Goal: Task Accomplishment & Management: Use online tool/utility

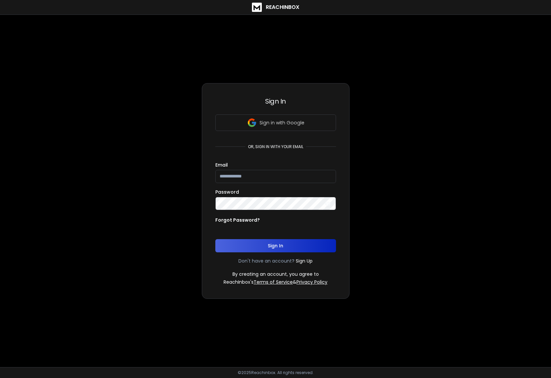
type input "**********"
click at [275, 247] on button "Sign In" at bounding box center [275, 245] width 121 height 13
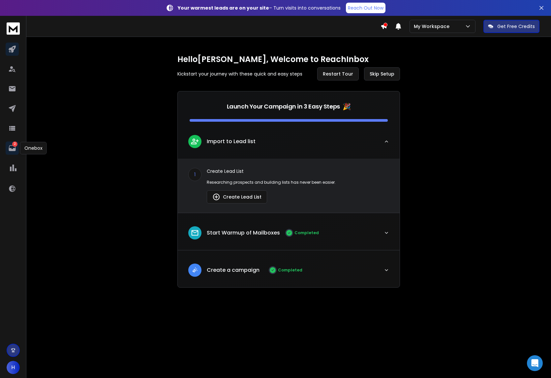
click at [13, 145] on p "2" at bounding box center [14, 143] width 5 height 5
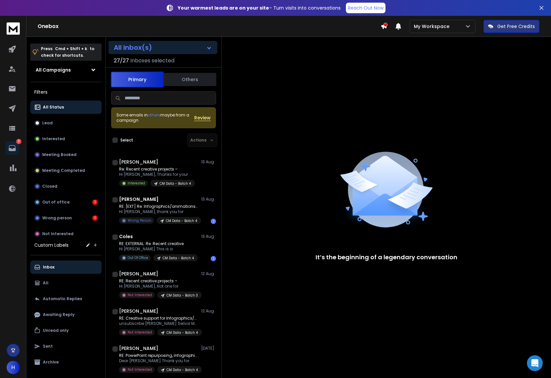
click at [209, 48] on icon at bounding box center [209, 48] width 6 height 6
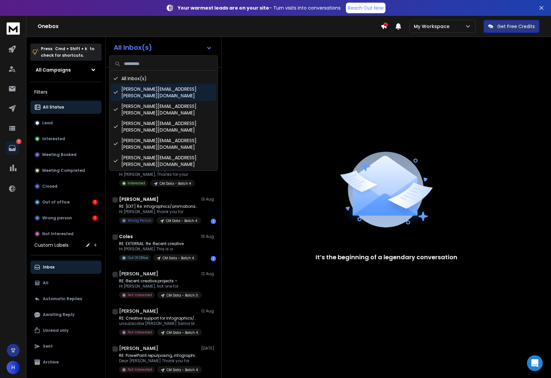
click at [136, 90] on div "[PERSON_NAME][EMAIL_ADDRESS][PERSON_NAME][DOMAIN_NAME]" at bounding box center [163, 92] width 105 height 17
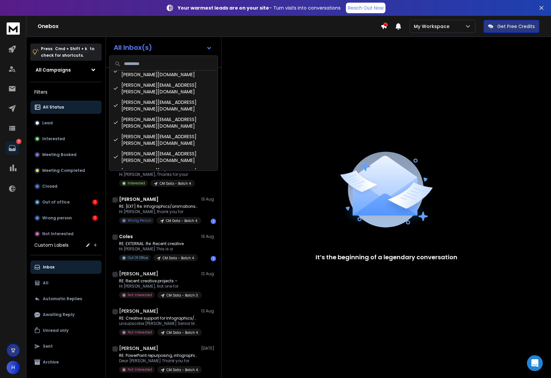
scroll to position [54, 0]
click at [133, 201] on div "[PERSON_NAME][EMAIL_ADDRESS][PERSON_NAME][DOMAIN_NAME]" at bounding box center [163, 209] width 105 height 17
click at [247, 50] on div "It’s the beginning of a legendary conversation" at bounding box center [385, 197] width 329 height 321
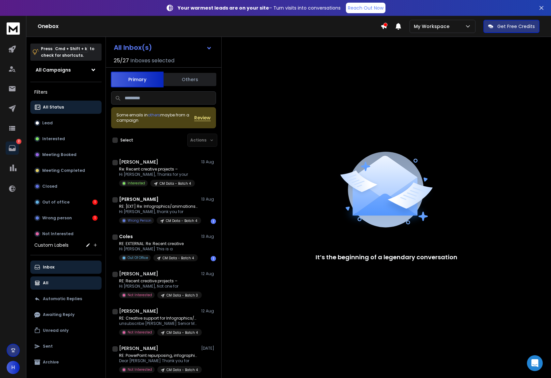
click at [42, 283] on div "All" at bounding box center [41, 283] width 14 height 8
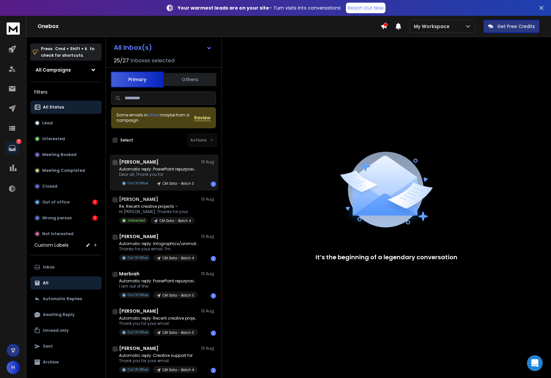
click at [140, 169] on p "Automatic reply: PowerPoint repurposing, infographics," at bounding box center [158, 168] width 79 height 5
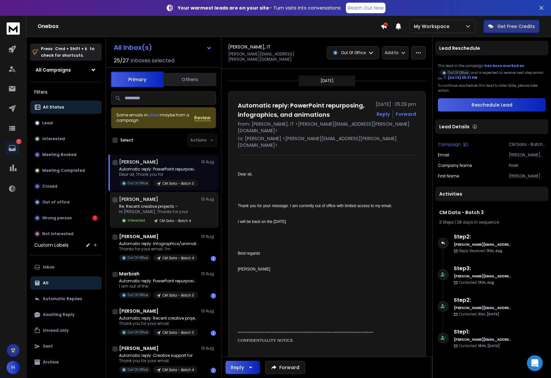
click at [144, 204] on p "Re: Recent creative projects –" at bounding box center [157, 206] width 76 height 5
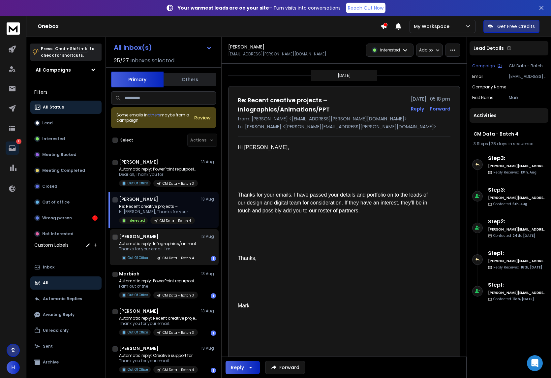
click at [147, 245] on p "Automatic reply: Infographics/animations/PPTs for HSBC," at bounding box center [158, 243] width 79 height 5
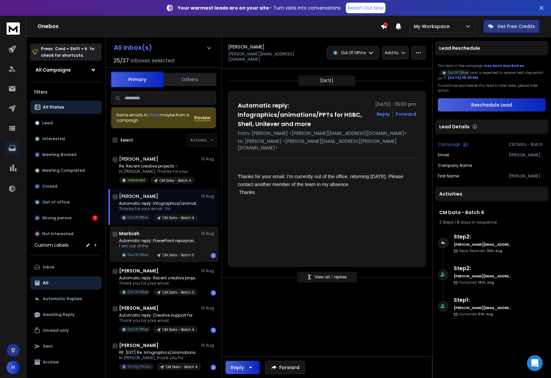
scroll to position [42, 0]
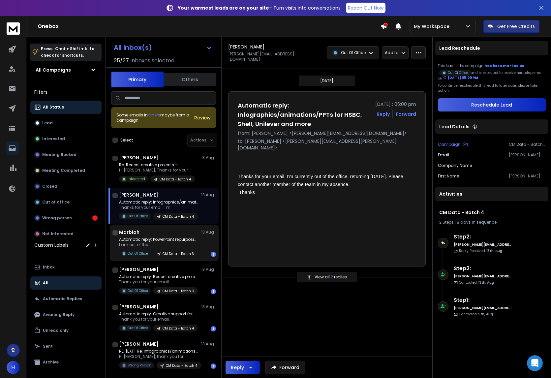
click at [145, 241] on p "Automatic reply: PowerPoint repurposing, infographics," at bounding box center [158, 239] width 79 height 5
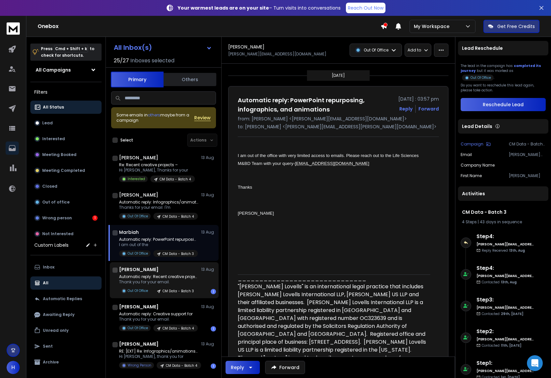
click at [146, 279] on p "Automatic reply: Recent creative projects" at bounding box center [158, 276] width 79 height 5
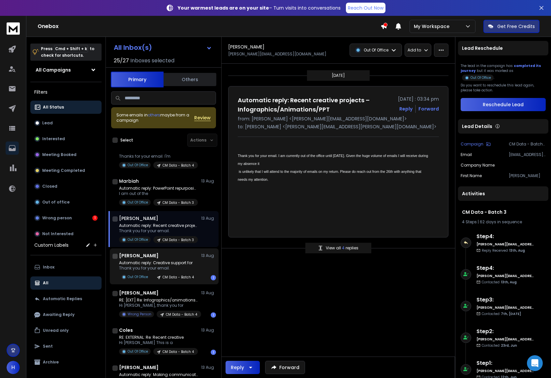
scroll to position [93, 0]
click at [148, 262] on p "Automatic reply: Creative support for" at bounding box center [158, 262] width 79 height 5
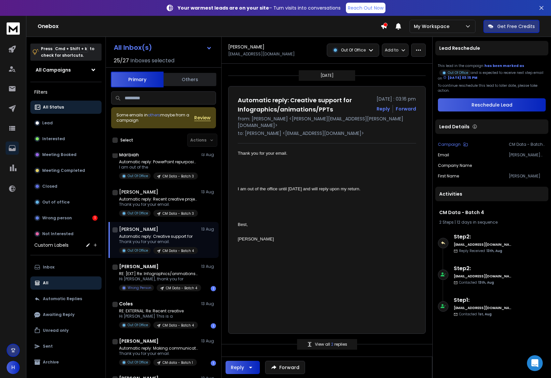
scroll to position [129, 0]
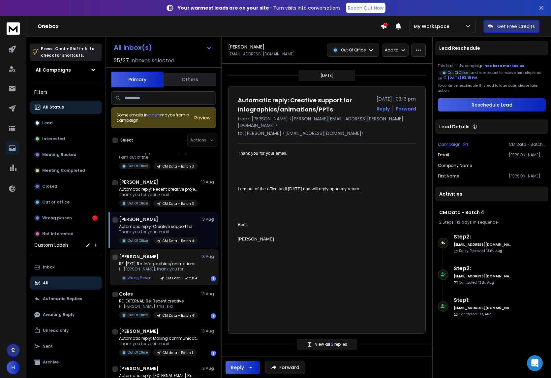
click at [143, 264] on p "RE: [EXT] Re: Infographics/animations/PPTs for" at bounding box center [158, 263] width 79 height 5
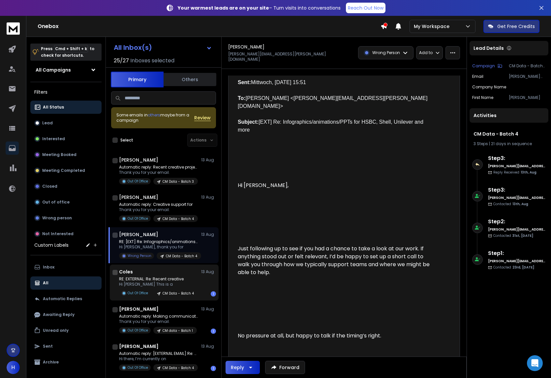
scroll to position [155, 0]
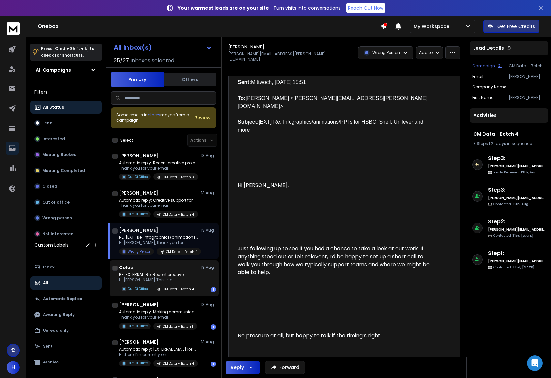
click at [146, 275] on p "RE: EXTERNAL: Re: Recent creative" at bounding box center [158, 274] width 79 height 5
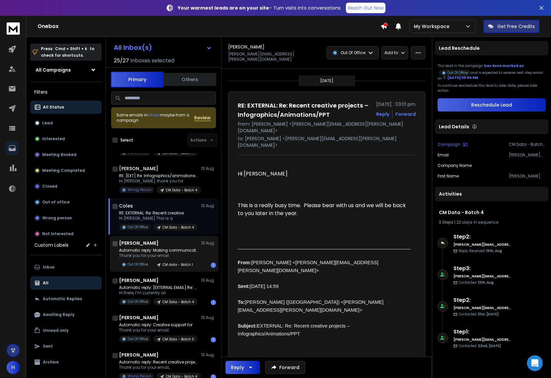
scroll to position [216, 0]
click at [146, 254] on p "﻿﻿Thank you for your email." at bounding box center [158, 255] width 79 height 5
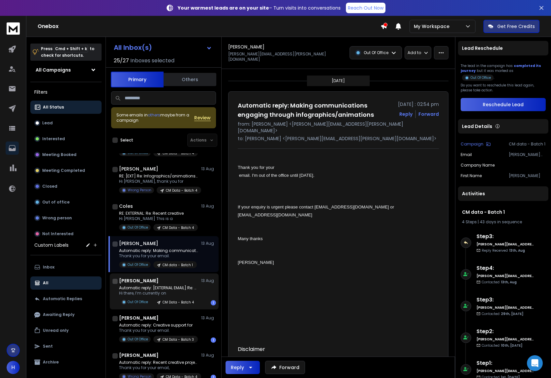
click at [153, 287] on p "Automatic reply: [EXTERNAL EMAIL]:Re: Recent" at bounding box center [158, 287] width 79 height 5
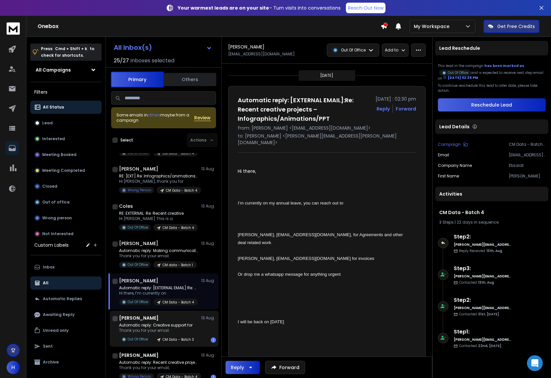
click at [156, 326] on p "Automatic reply: Creative support for" at bounding box center [158, 324] width 79 height 5
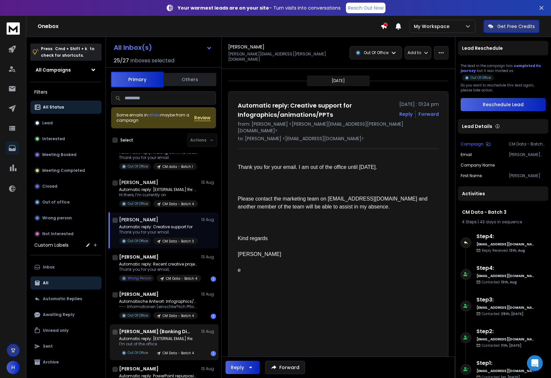
scroll to position [319, 0]
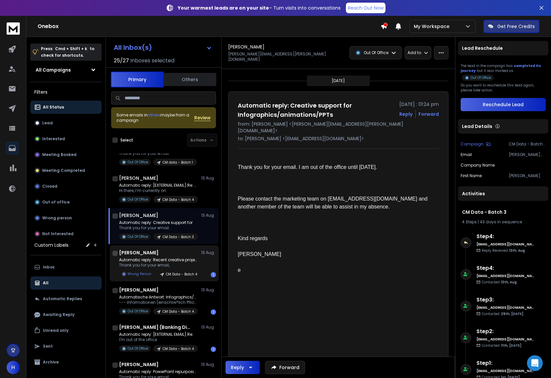
click at [152, 263] on p "Thank you for your email," at bounding box center [158, 264] width 79 height 5
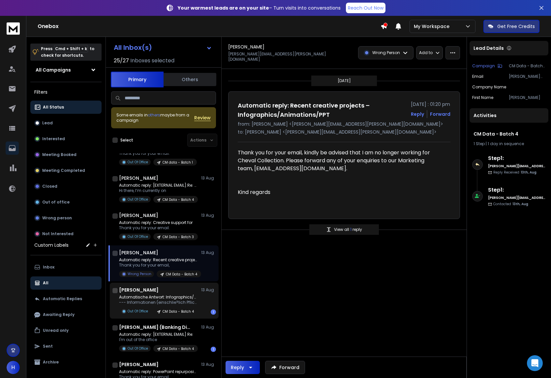
click at [158, 301] on p "--- Informationen (einschlie?lich Pflichtangaben) zu" at bounding box center [158, 301] width 79 height 5
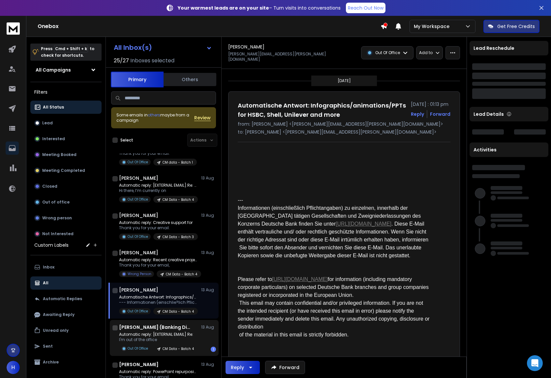
click at [166, 332] on p "Automatic reply: [EXTERNAL EMAIL] Re:" at bounding box center [158, 333] width 79 height 5
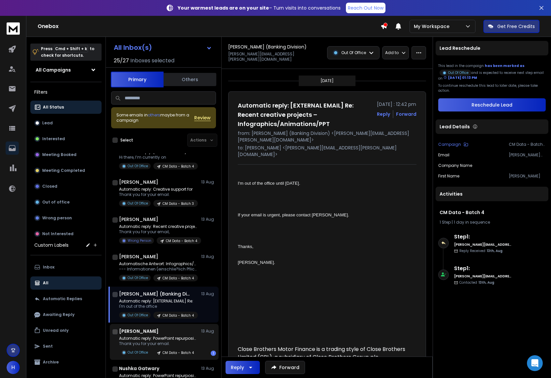
scroll to position [383, 0]
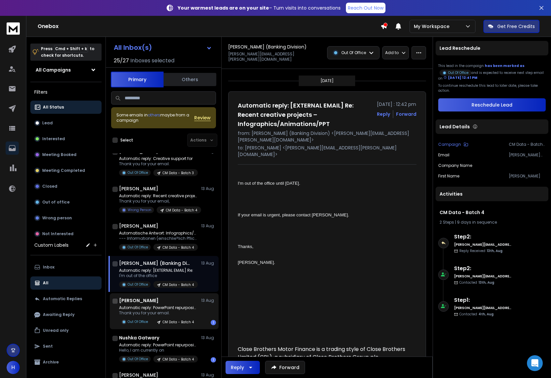
click at [155, 308] on p "Automatic reply: PowerPoint repurposing, infographics," at bounding box center [158, 307] width 79 height 5
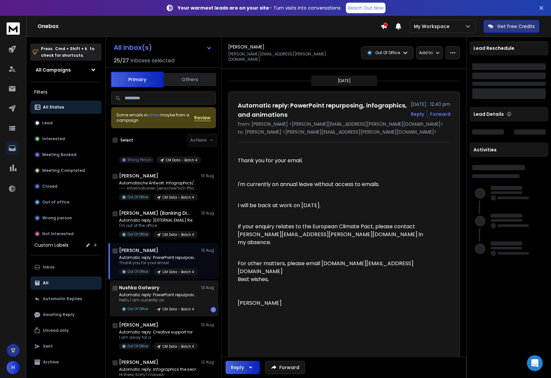
scroll to position [435, 0]
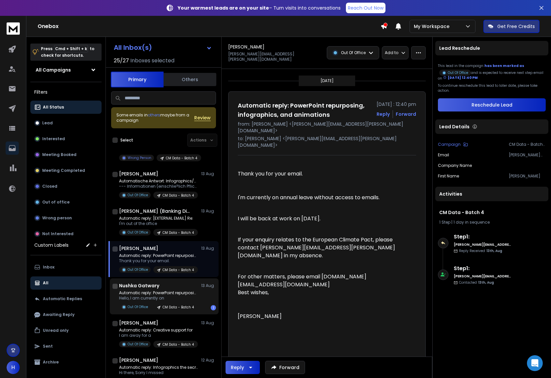
click at [152, 298] on p "Hello, I am currently on" at bounding box center [158, 297] width 79 height 5
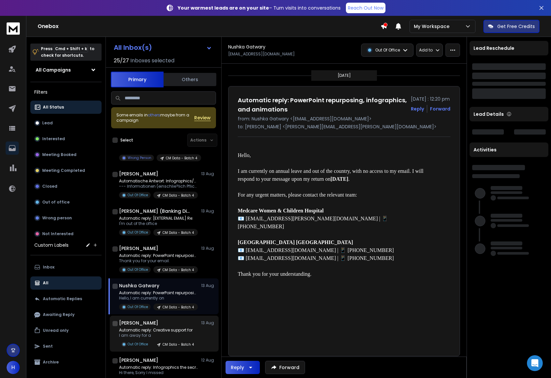
click at [150, 327] on p "Automatic reply: Creative support for" at bounding box center [158, 329] width 79 height 5
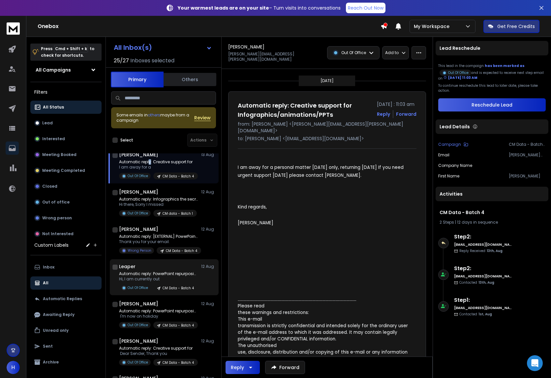
scroll to position [604, 0]
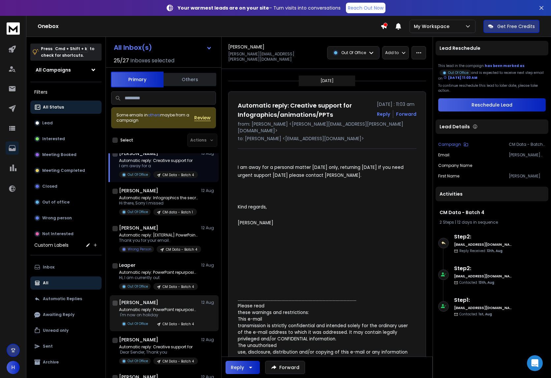
click at [150, 308] on p "Automatic reply: PowerPoint repurposing, infographics," at bounding box center [158, 309] width 79 height 5
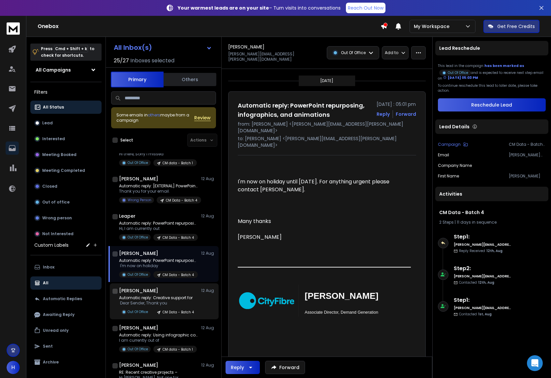
scroll to position [654, 0]
click at [144, 299] on p "Automatic reply: Creative support for" at bounding box center [158, 297] width 79 height 5
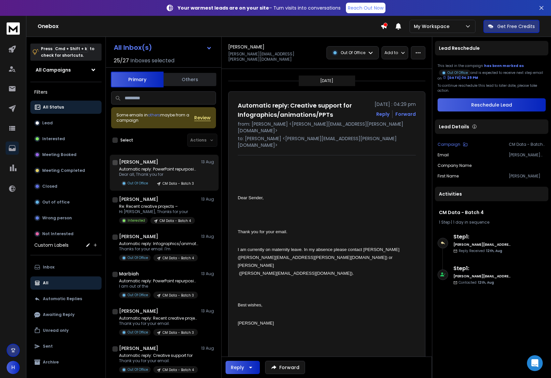
scroll to position [0, 0]
click at [143, 173] on p "Dear all, Thank you for" at bounding box center [158, 174] width 79 height 5
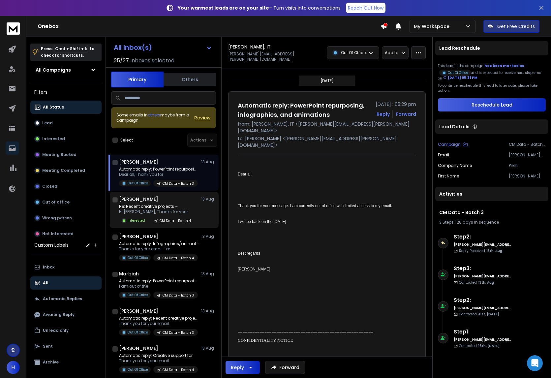
click at [145, 209] on p "Re: Recent creative projects –" at bounding box center [157, 206] width 76 height 5
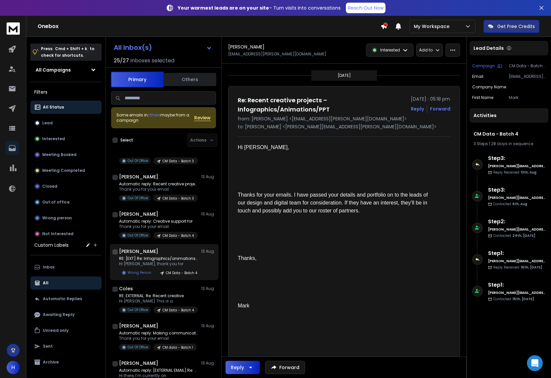
scroll to position [135, 0]
